Goal: Task Accomplishment & Management: Use online tool/utility

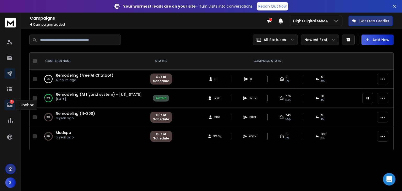
drag, startPoint x: 12, startPoint y: 104, endPoint x: 15, endPoint y: 102, distance: 3.8
click at [12, 104] on icon at bounding box center [10, 105] width 6 height 6
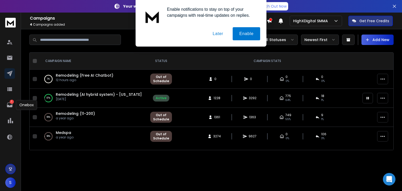
click at [219, 33] on button "Later" at bounding box center [218, 33] width 24 height 13
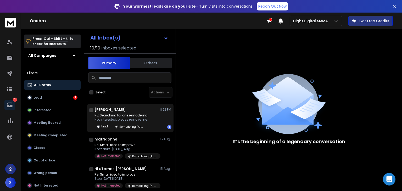
click at [130, 116] on p "RE: Searching for one remodeling" at bounding box center [120, 115] width 53 height 4
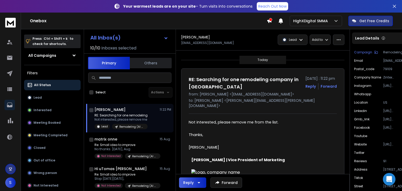
click at [303, 40] on icon at bounding box center [301, 40] width 4 height 4
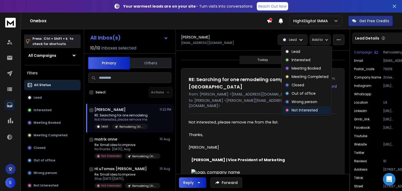
click at [297, 108] on p "Not Interested" at bounding box center [304, 109] width 26 height 5
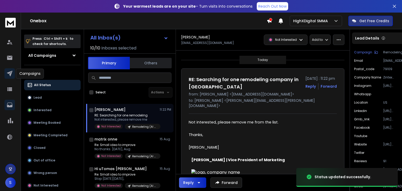
click at [8, 75] on icon at bounding box center [10, 73] width 6 height 6
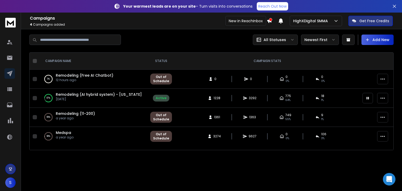
click at [271, 20] on div at bounding box center [270, 19] width 3 height 3
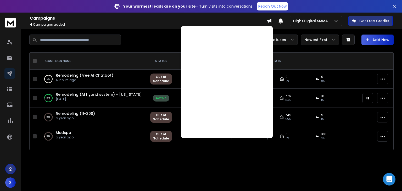
click at [159, 41] on div at bounding box center [120, 40] width 182 height 10
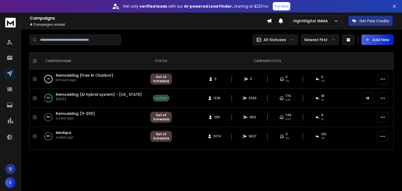
click at [110, 42] on input at bounding box center [75, 40] width 92 height 10
click at [144, 41] on div at bounding box center [120, 40] width 182 height 10
